Goal: Communication & Community: Answer question/provide support

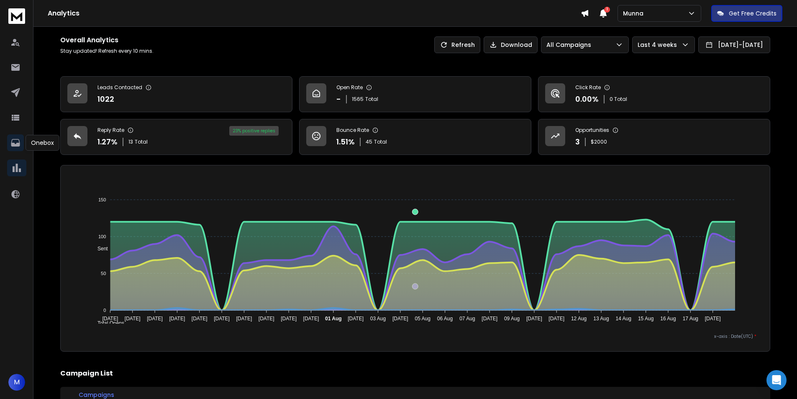
click at [19, 143] on icon at bounding box center [15, 143] width 9 height 8
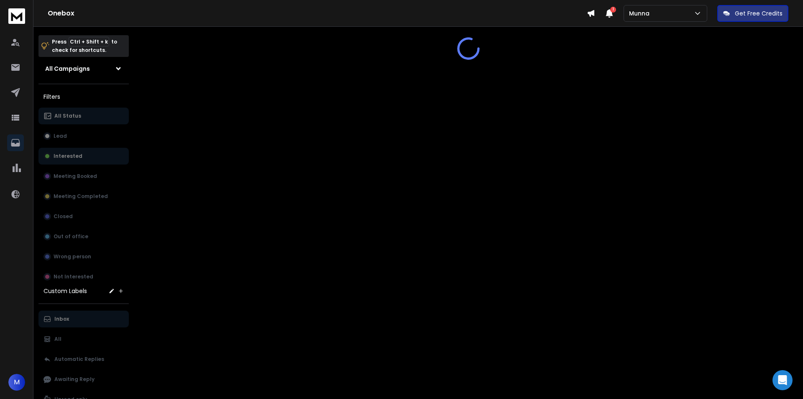
click at [90, 159] on div "All Status Lead Interested Meeting Booked Meeting Completed Closed Out of offic…" at bounding box center [83, 195] width 90 height 177
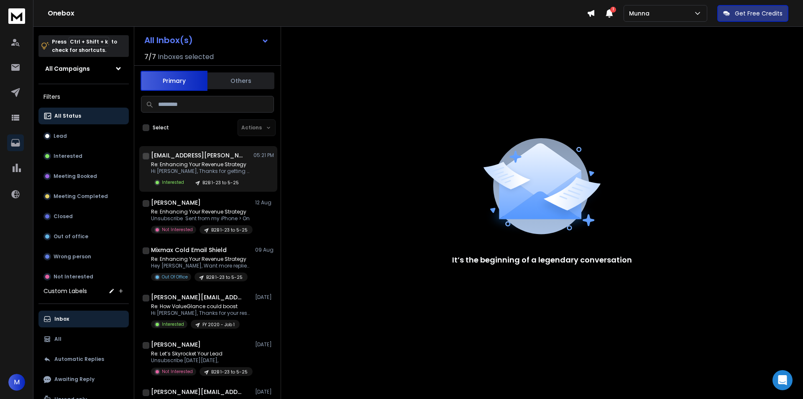
click at [204, 158] on div "[PERSON_NAME][EMAIL_ADDRESS][PERSON_NAME][DOMAIN_NAME] 05:21 PM" at bounding box center [212, 155] width 123 height 8
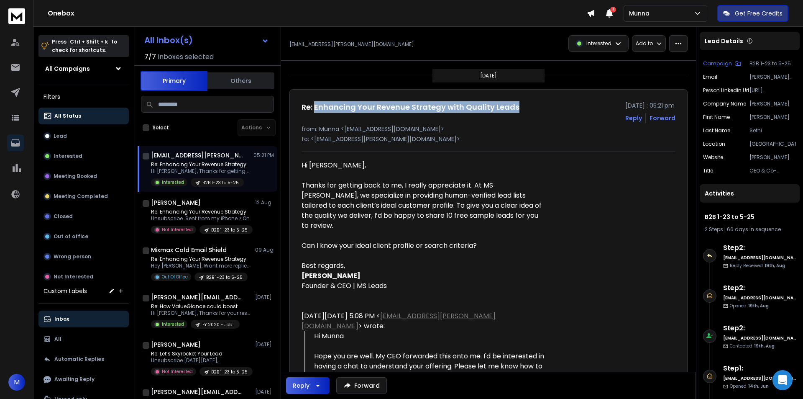
copy h1 "Enhancing Your Revenue Strategy with Quality Leads"
drag, startPoint x: 315, startPoint y: 107, endPoint x: 516, endPoint y: 117, distance: 200.9
click at [516, 109] on h1 "Re: Enhancing Your Revenue Strategy with Quality Leads" at bounding box center [411, 107] width 218 height 12
click at [333, 230] on div at bounding box center [424, 235] width 244 height 10
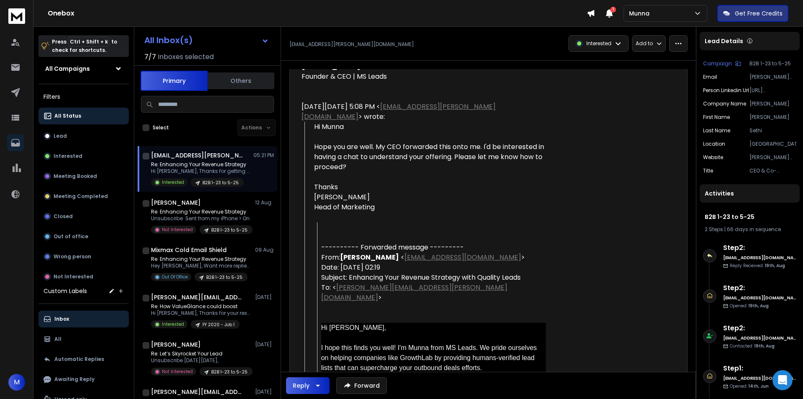
scroll to position [376, 0]
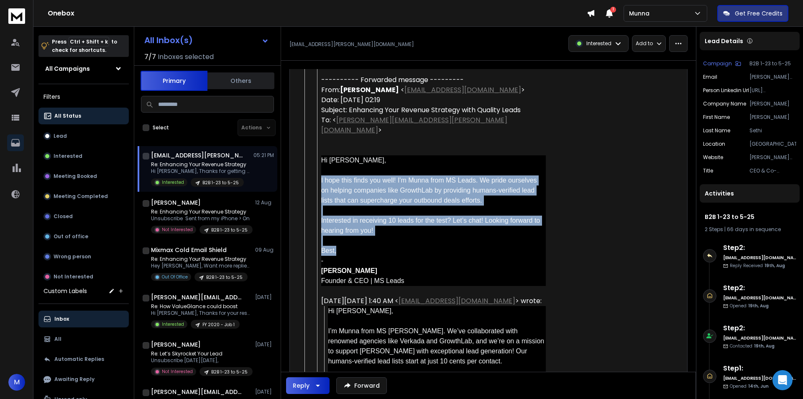
drag, startPoint x: 321, startPoint y: 149, endPoint x: 419, endPoint y: 223, distance: 122.8
click at [419, 223] on div "Hi Sahil, I hope this finds you well! I'm Munna from MS Leads. We pride ourselv…" at bounding box center [433, 300] width 225 height 291
copy div "I hope this finds you well! I'm Munna from MS Leads. We pride ourselves on help…"
